Goal: Information Seeking & Learning: Check status

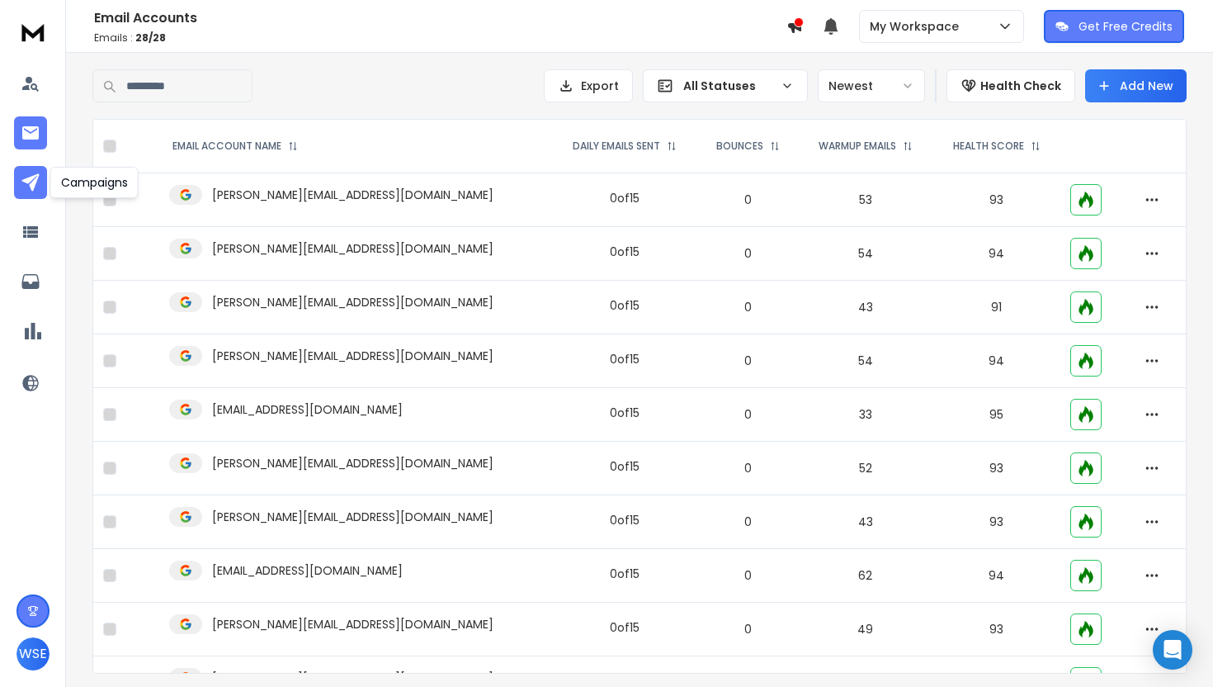
click at [36, 182] on icon at bounding box center [31, 182] width 20 height 20
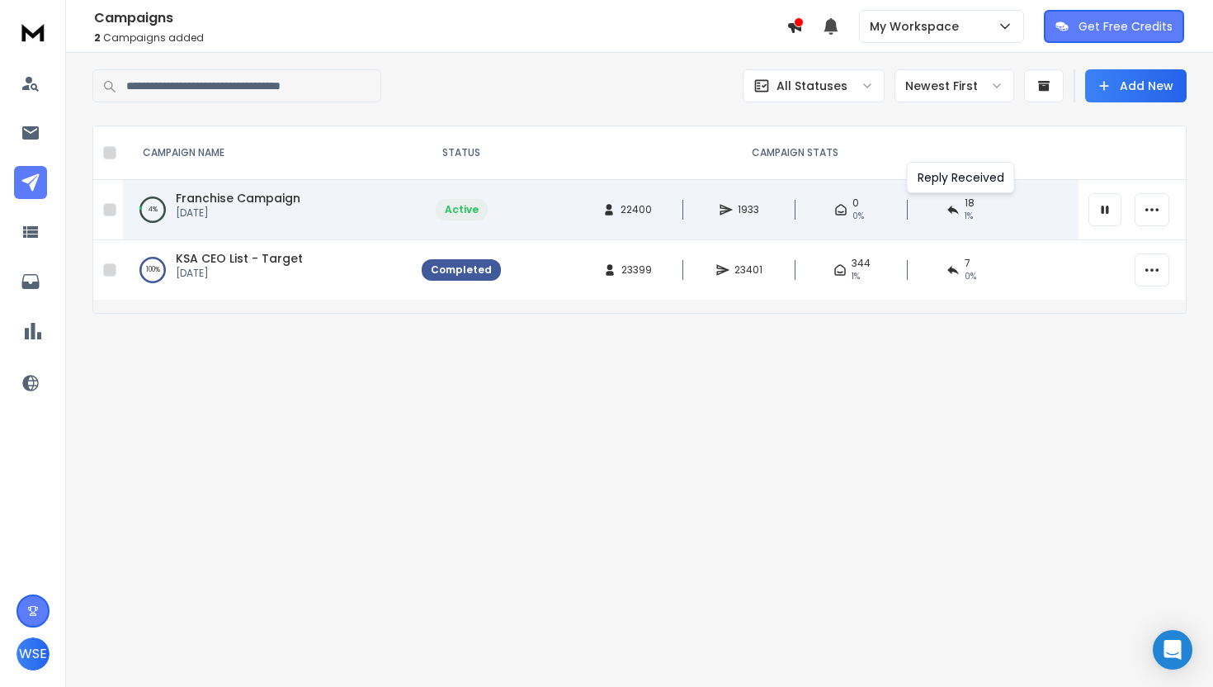
click at [965, 204] on span "18" at bounding box center [970, 202] width 10 height 13
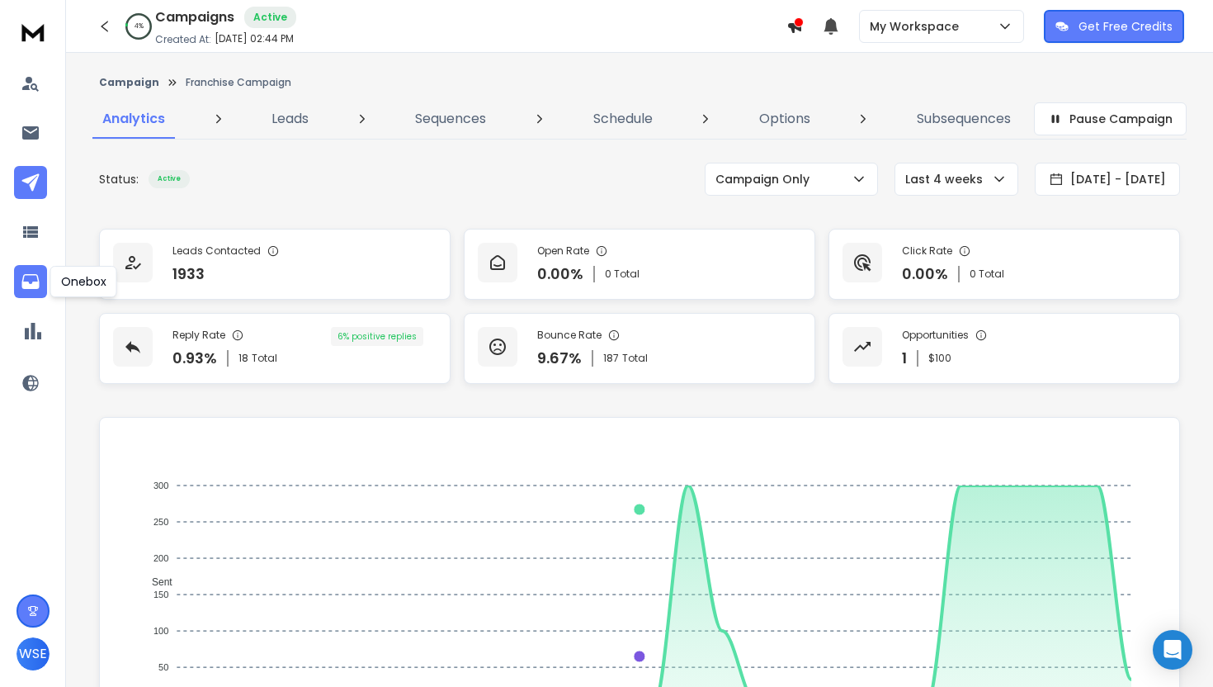
click at [31, 283] on icon at bounding box center [31, 281] width 20 height 20
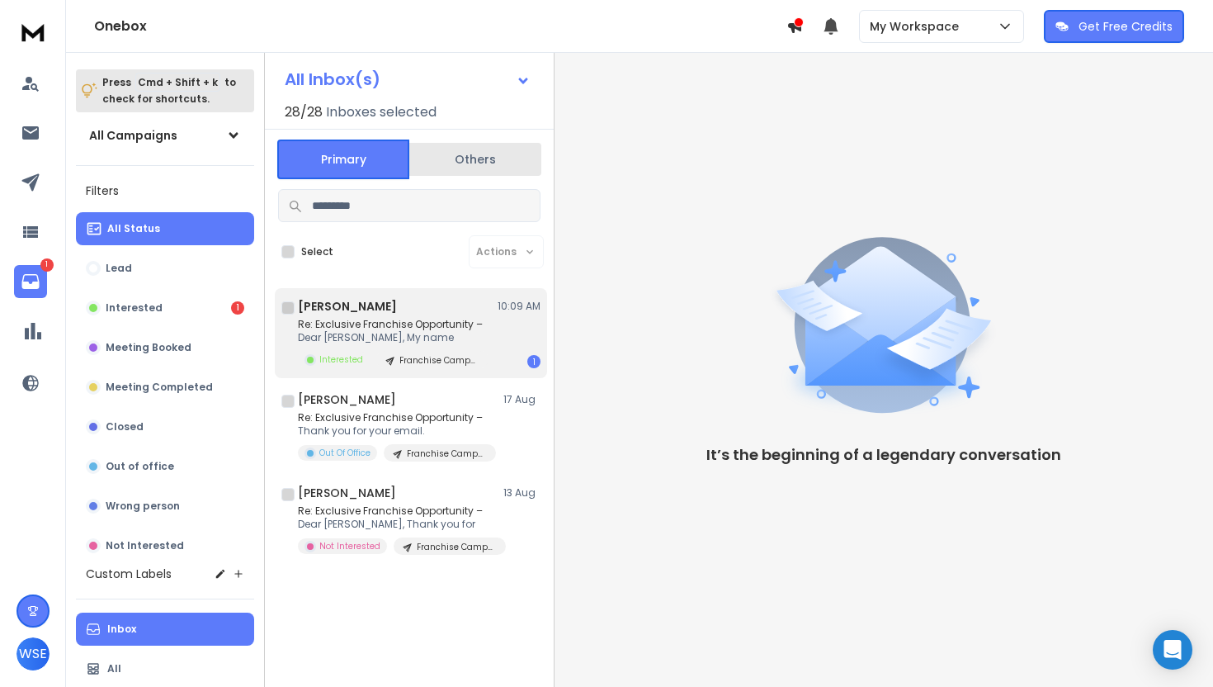
click at [372, 333] on p "Dear [PERSON_NAME], My name" at bounding box center [393, 337] width 191 height 13
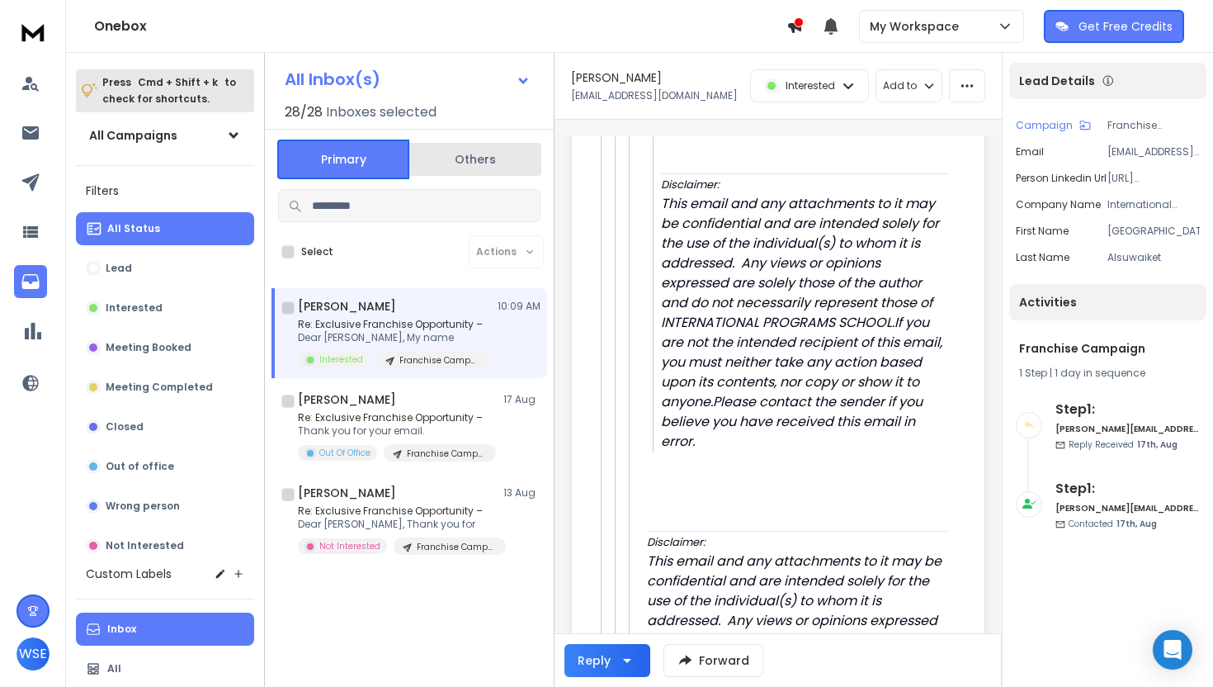
scroll to position [3532, 0]
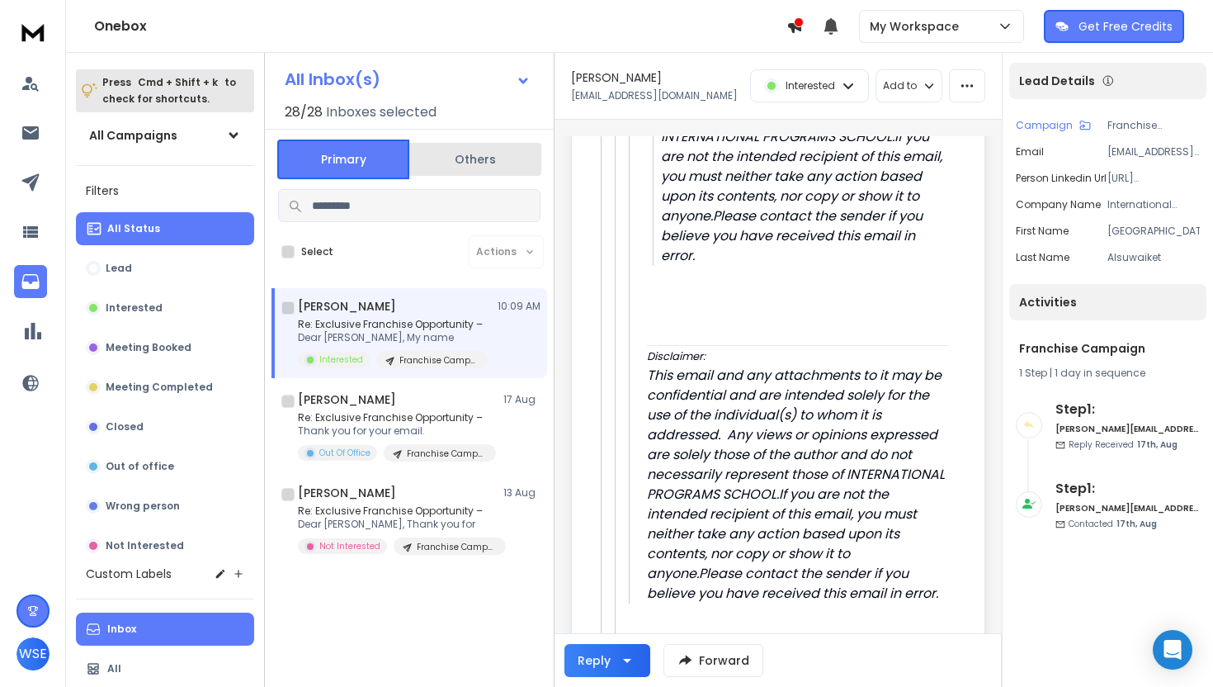
click at [34, 48] on div at bounding box center [33, 211] width 38 height 389
click at [34, 40] on img at bounding box center [33, 32] width 33 height 31
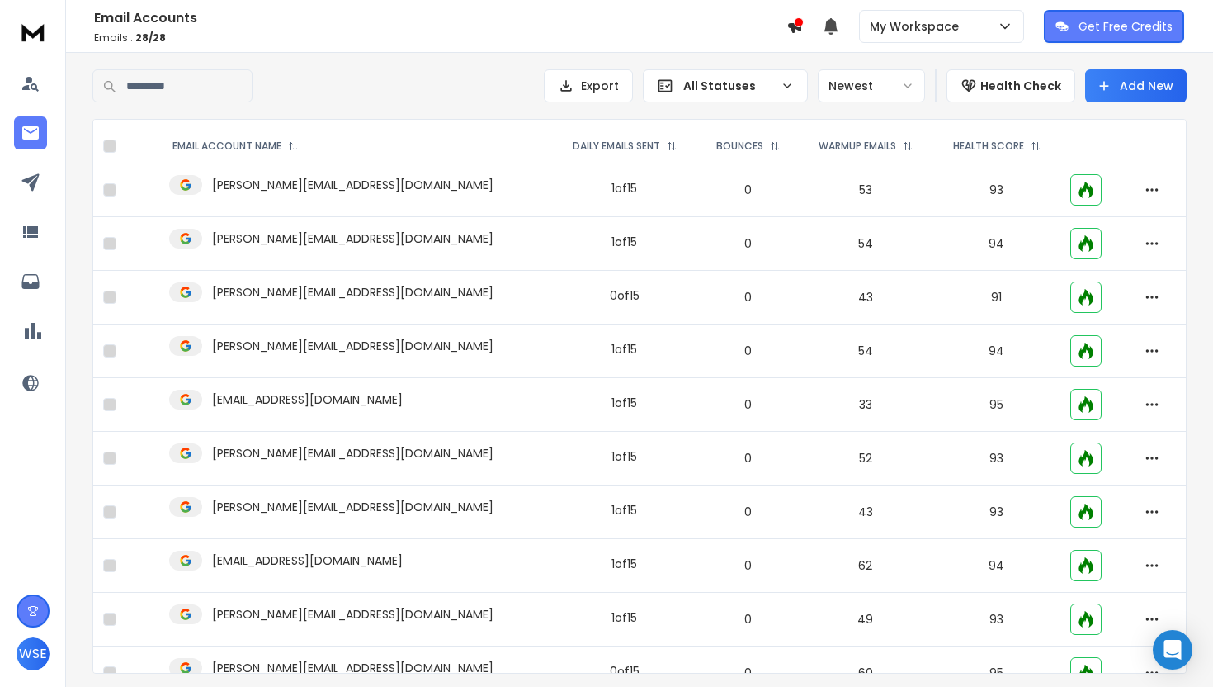
scroll to position [12, 0]
